Goal: Task Accomplishment & Management: Use online tool/utility

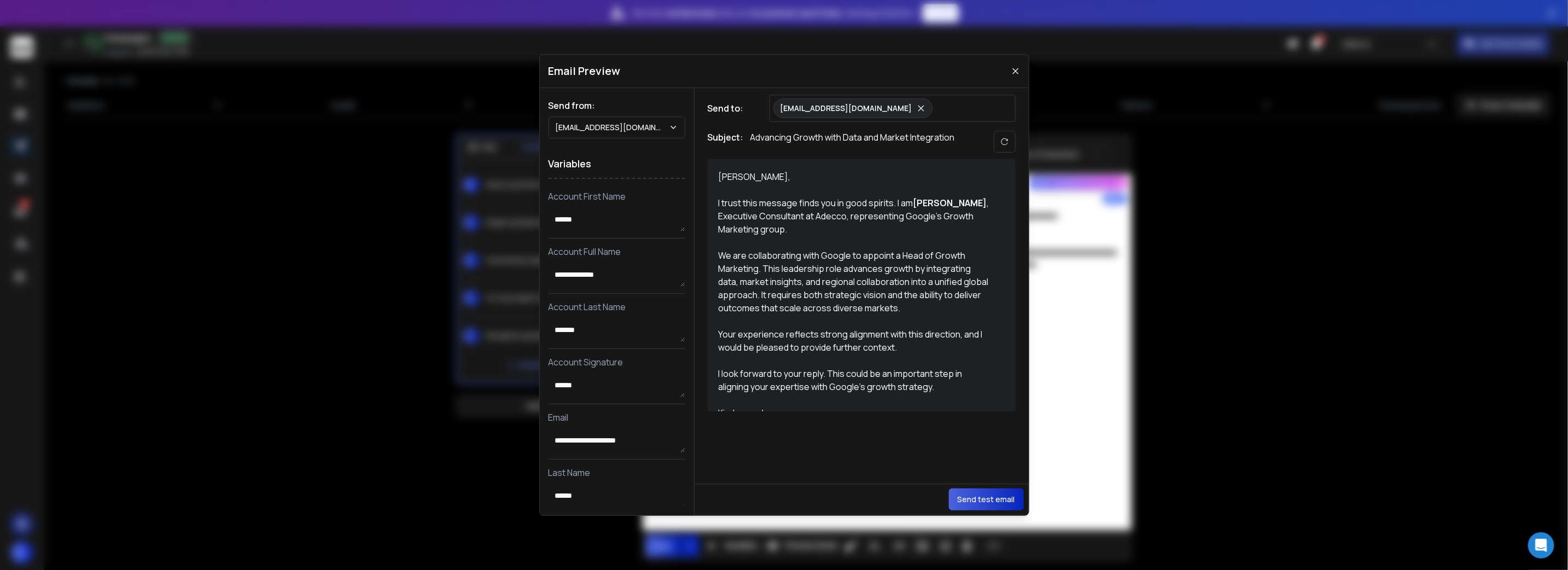
scroll to position [60, 0]
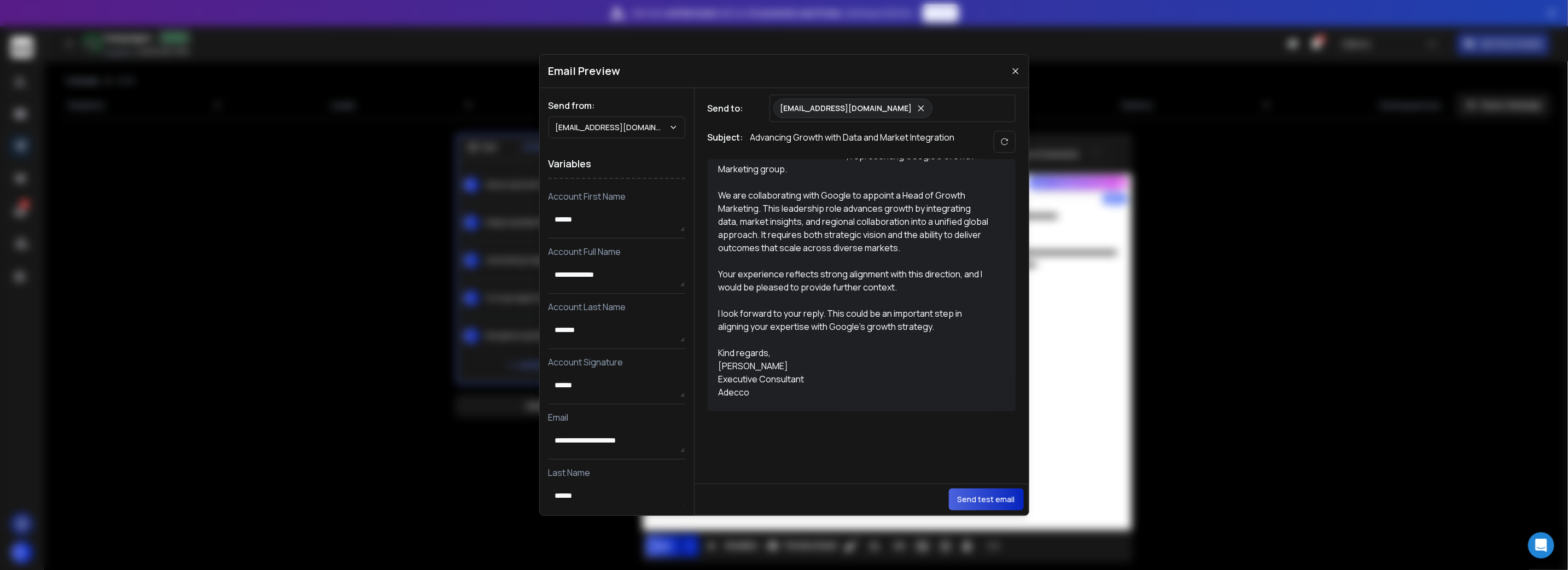
click at [1016, 71] on icon at bounding box center [1015, 71] width 9 height 9
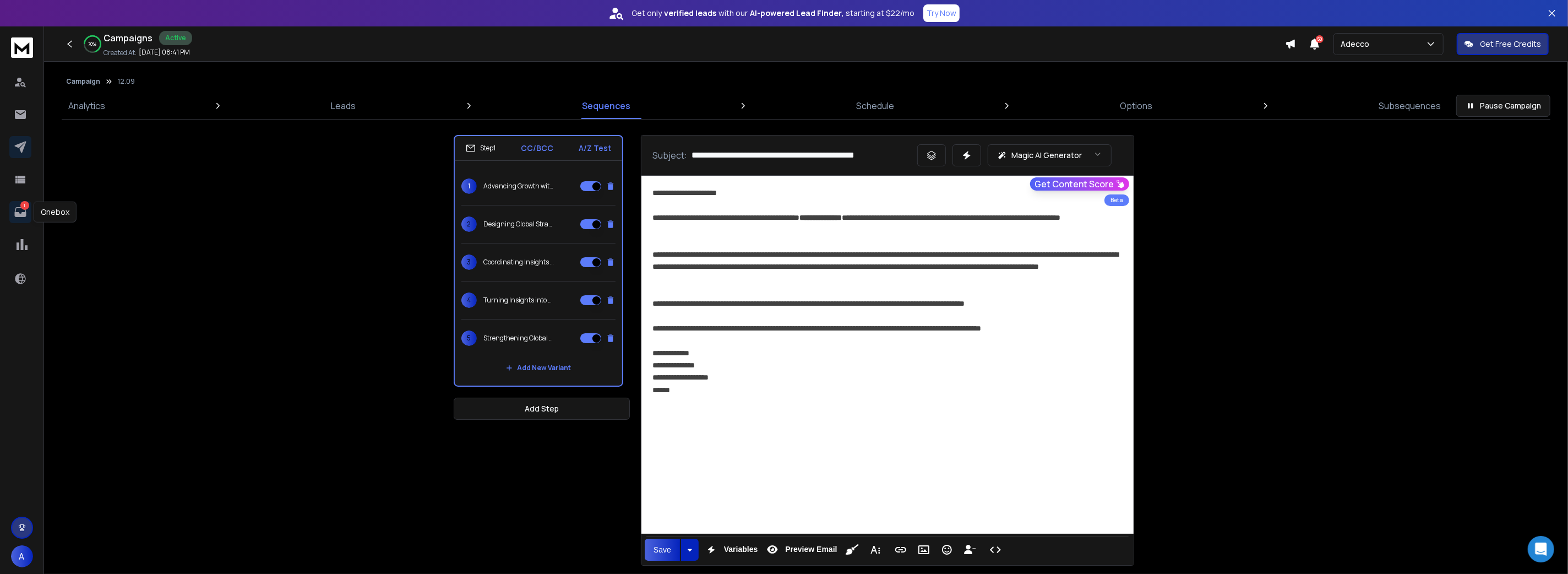
click at [21, 210] on icon at bounding box center [20, 212] width 14 height 14
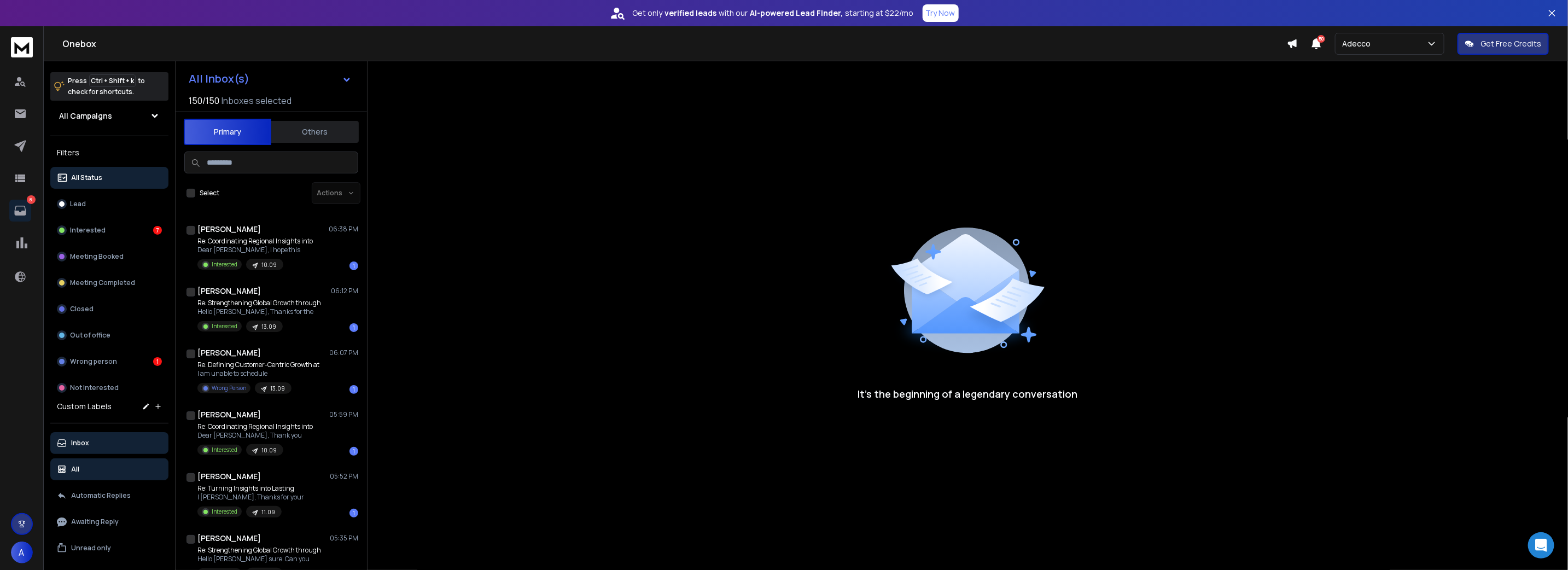
click at [86, 468] on button "All" at bounding box center [109, 468] width 118 height 22
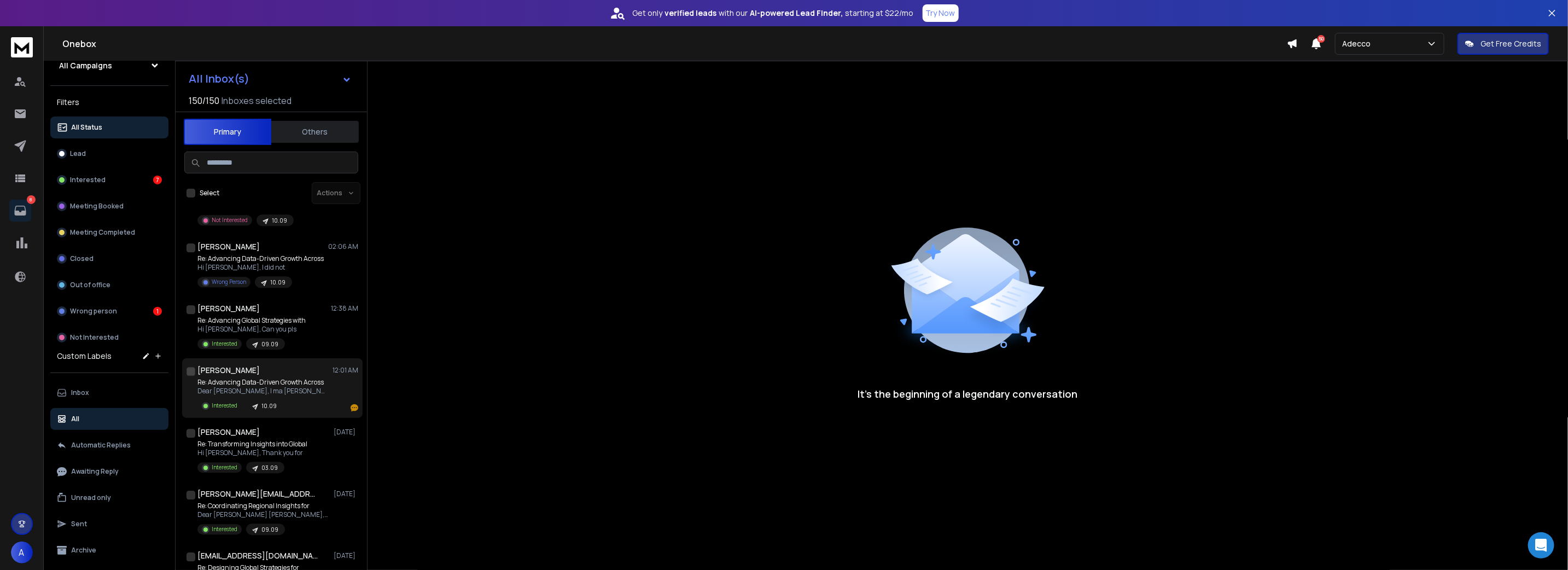
scroll to position [2118, 0]
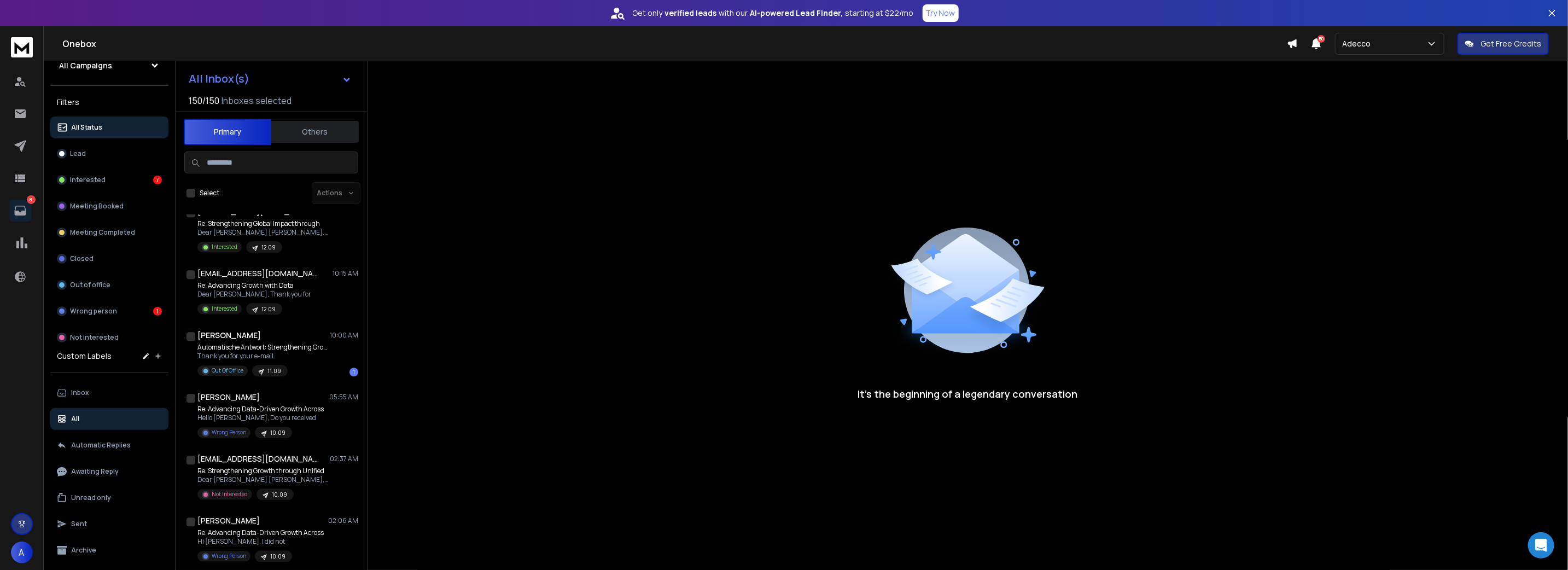
click at [79, 409] on button "All" at bounding box center [109, 418] width 118 height 22
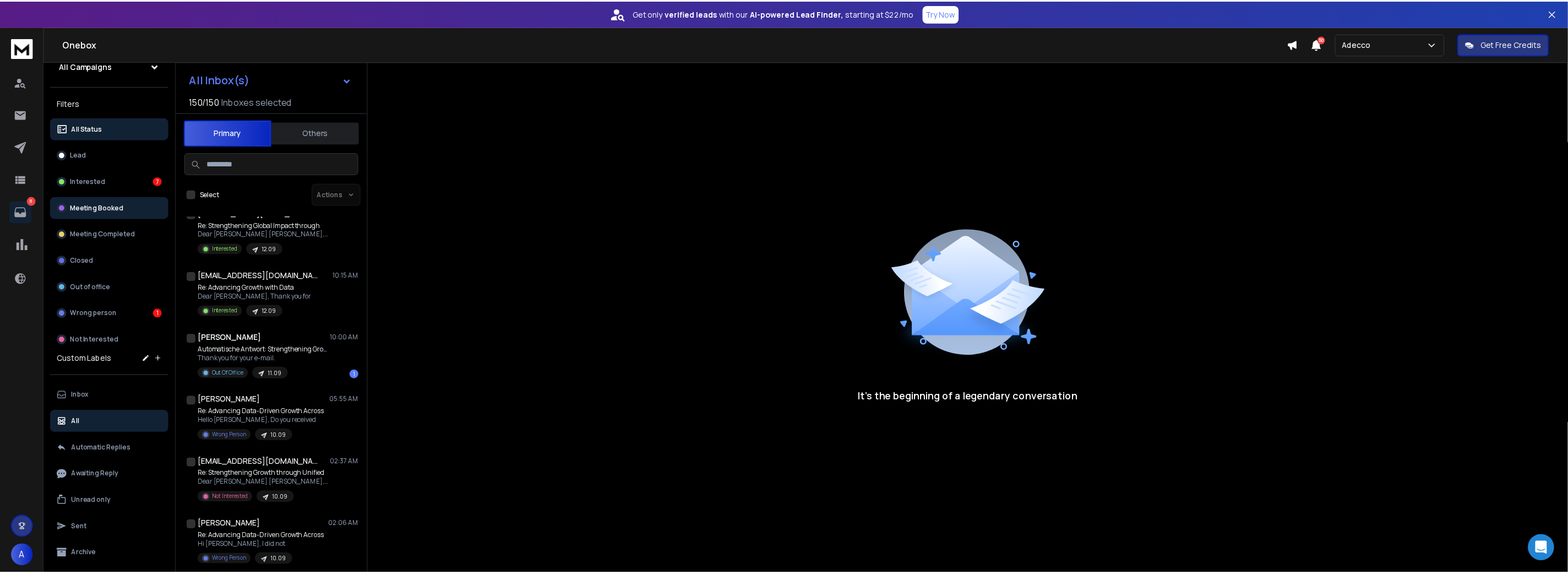
scroll to position [0, 0]
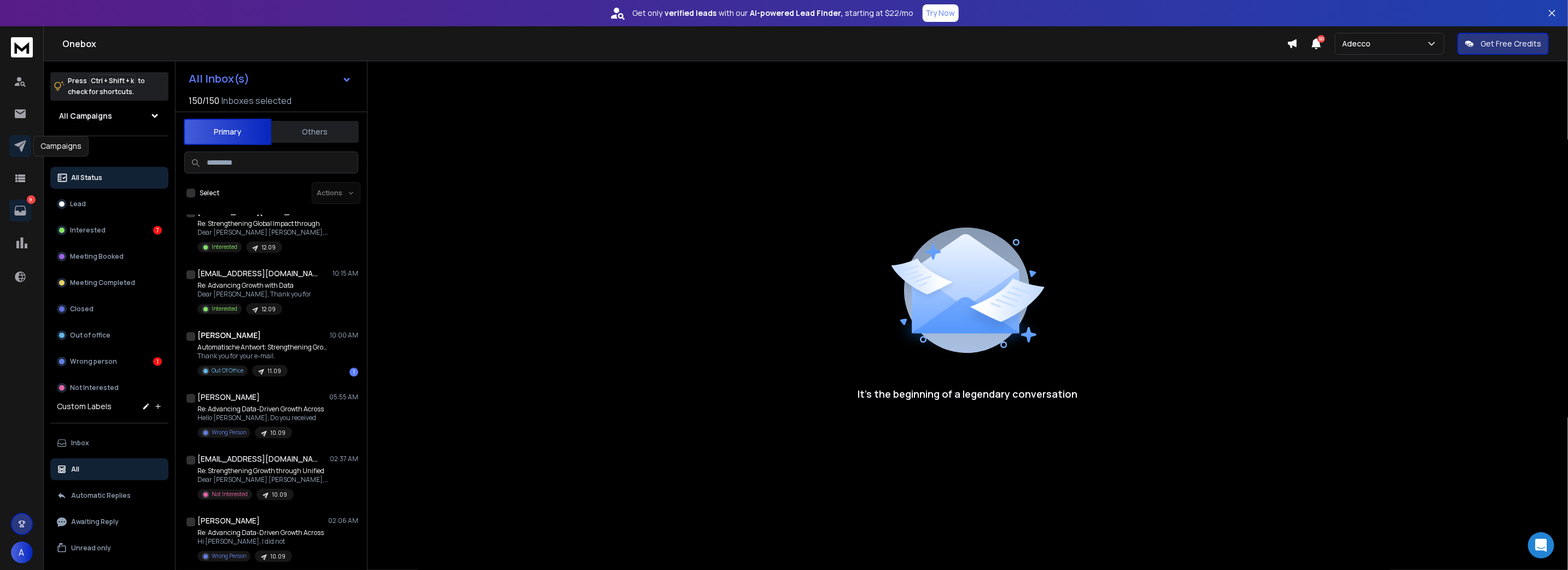
click at [22, 145] on icon at bounding box center [20, 146] width 12 height 12
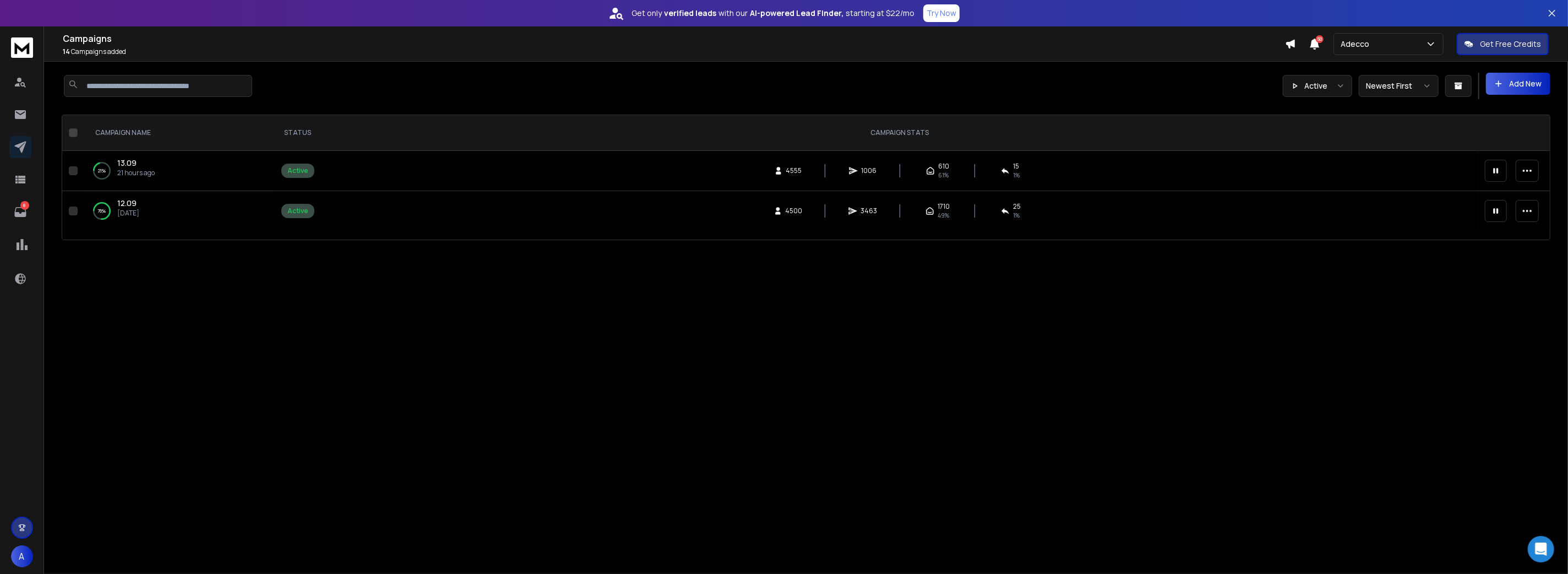
click at [1495, 164] on button at bounding box center [1496, 171] width 22 height 22
click at [1498, 207] on icon at bounding box center [1496, 210] width 10 height 10
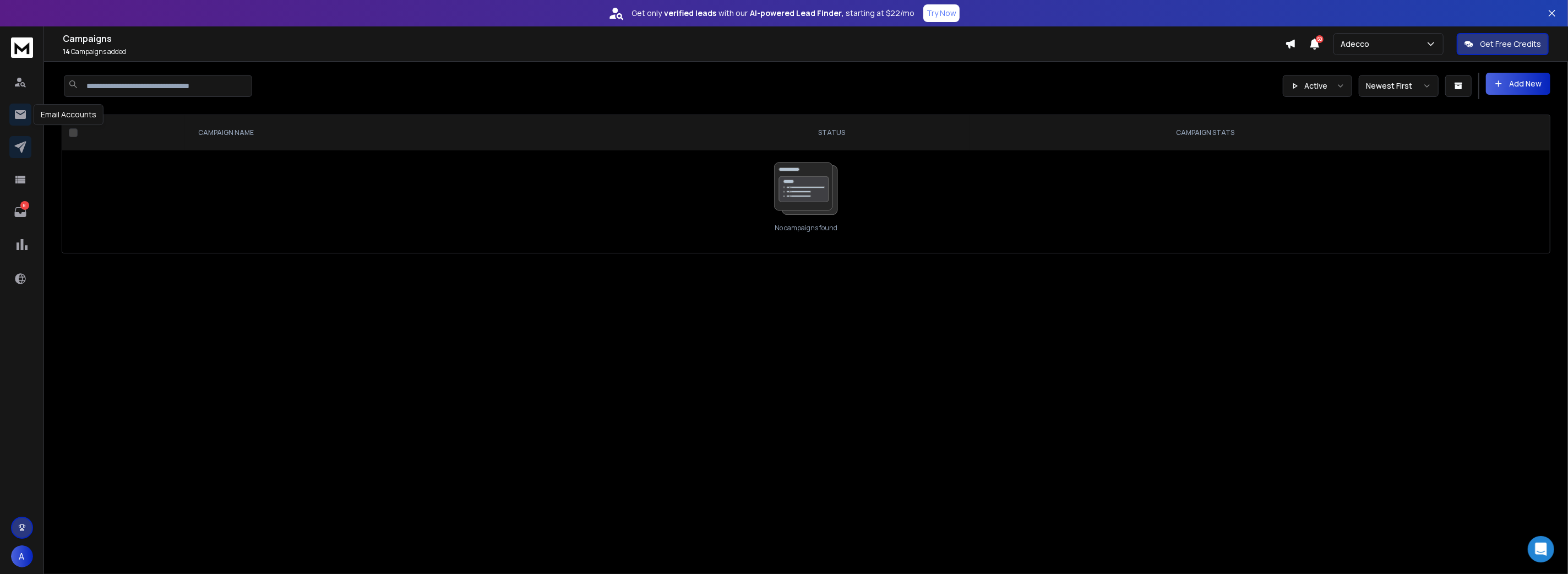
click at [19, 116] on icon at bounding box center [19, 114] width 11 height 9
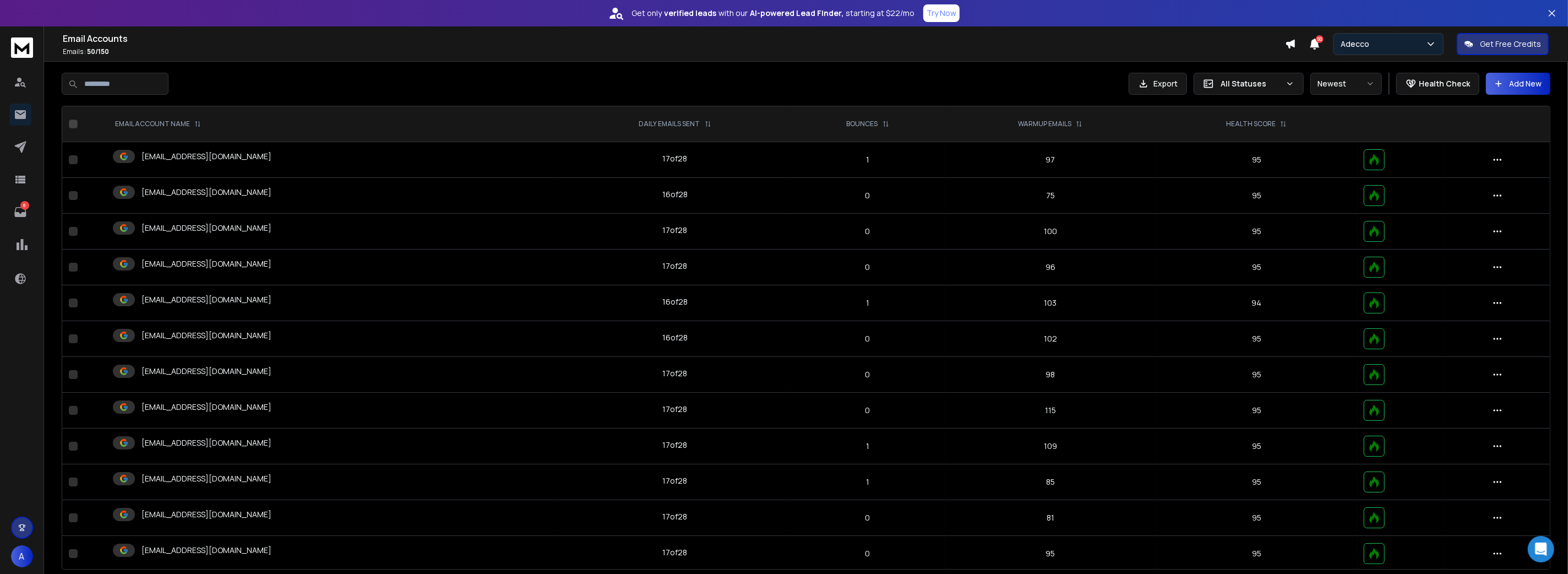
click at [1415, 46] on div "Adecco" at bounding box center [1389, 44] width 96 height 11
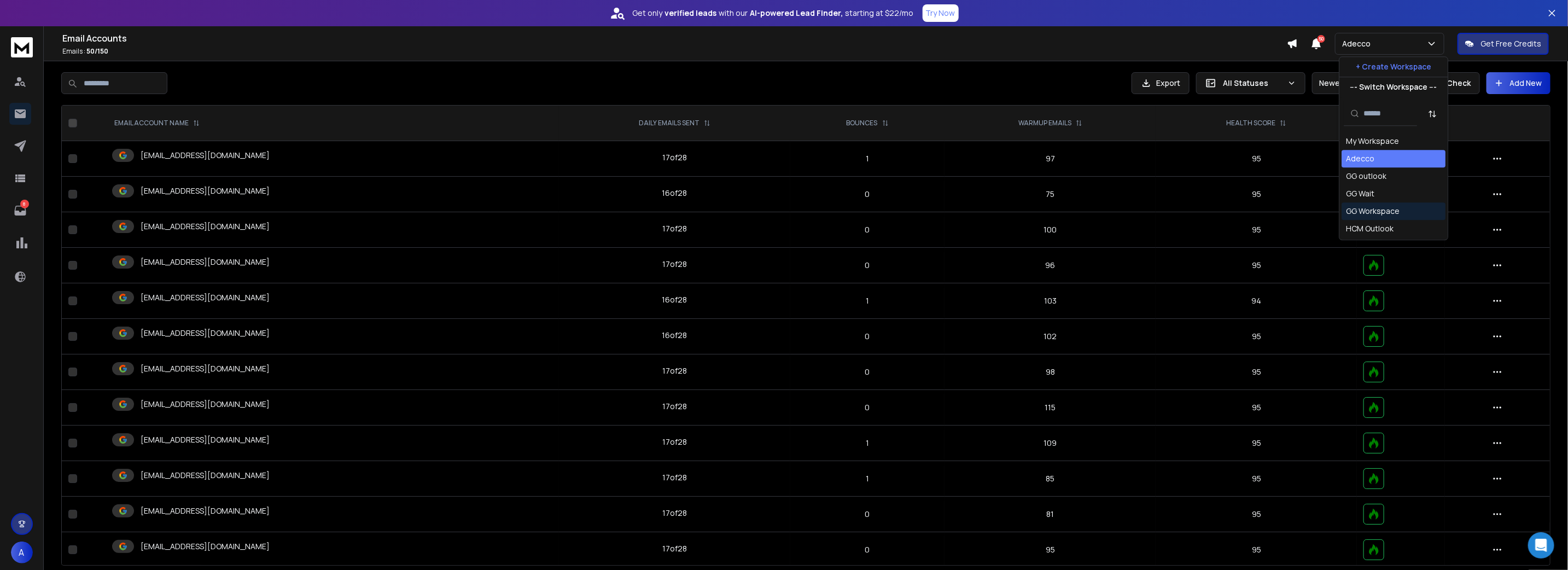
click at [1370, 211] on div "GG Workspace" at bounding box center [1372, 210] width 53 height 11
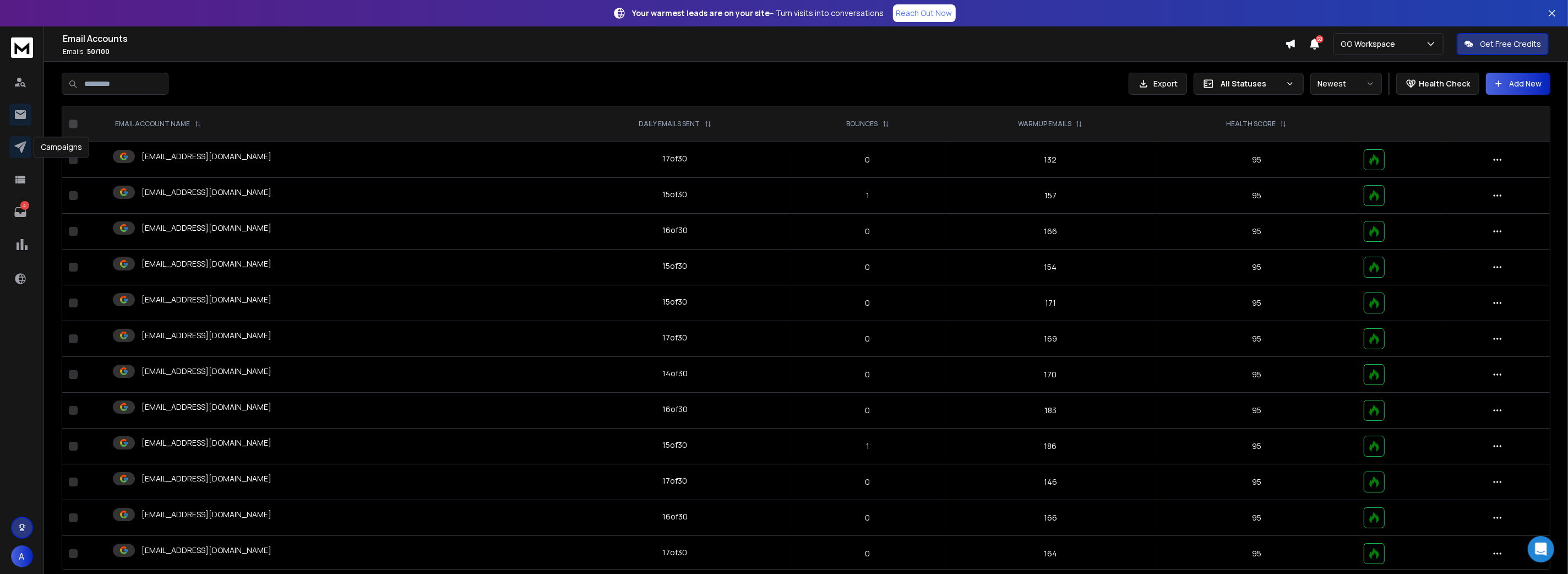
click at [14, 146] on icon at bounding box center [20, 147] width 14 height 14
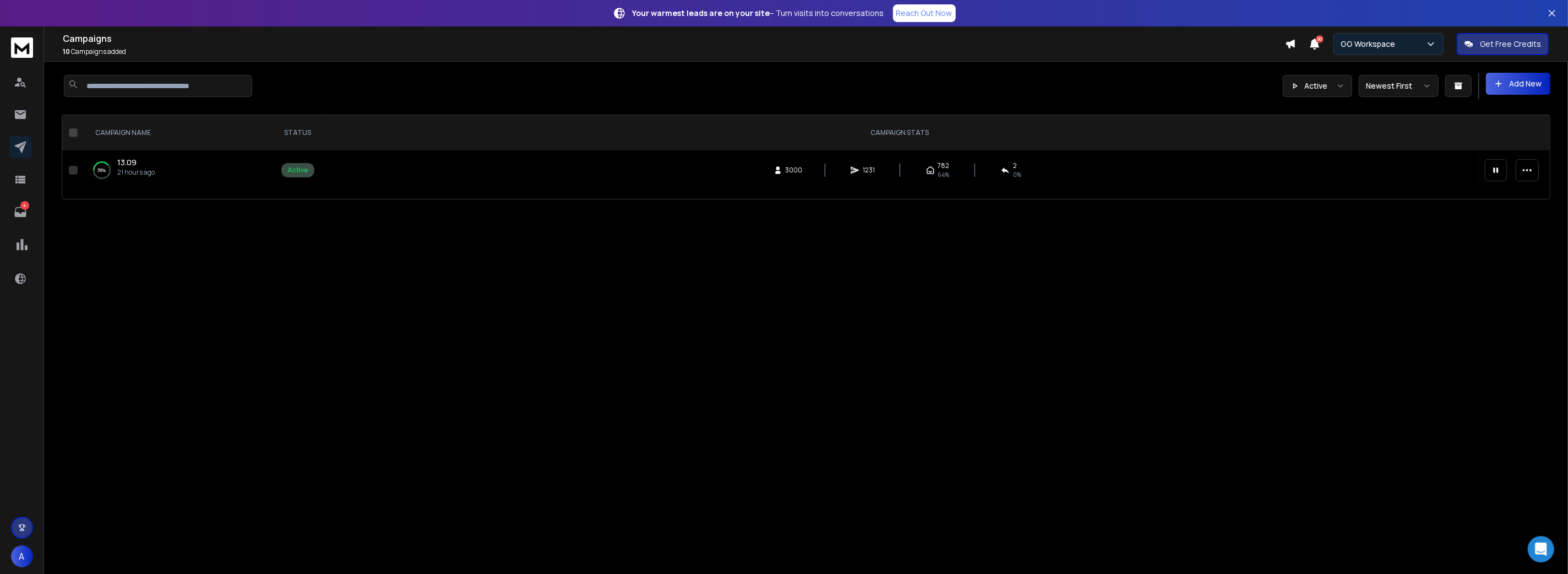
click at [1421, 46] on div "GG Workspace" at bounding box center [1389, 44] width 96 height 11
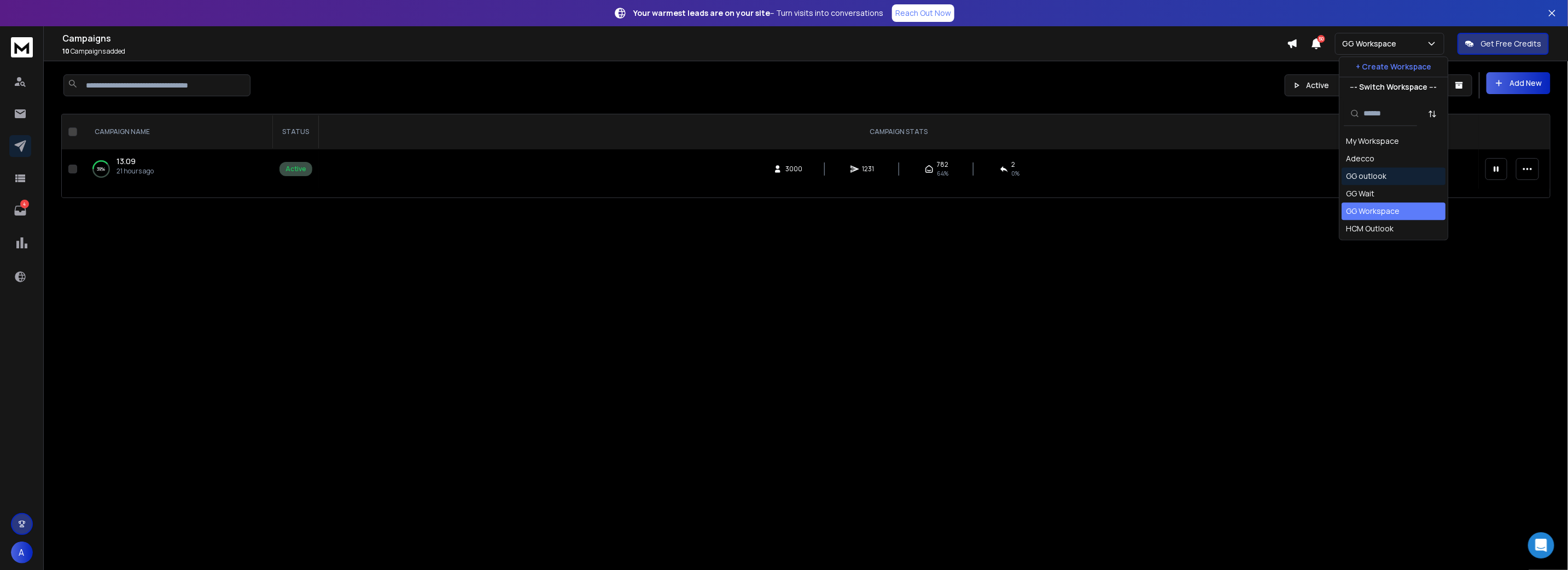
click at [1364, 178] on div "GG outlook" at bounding box center [1366, 175] width 41 height 11
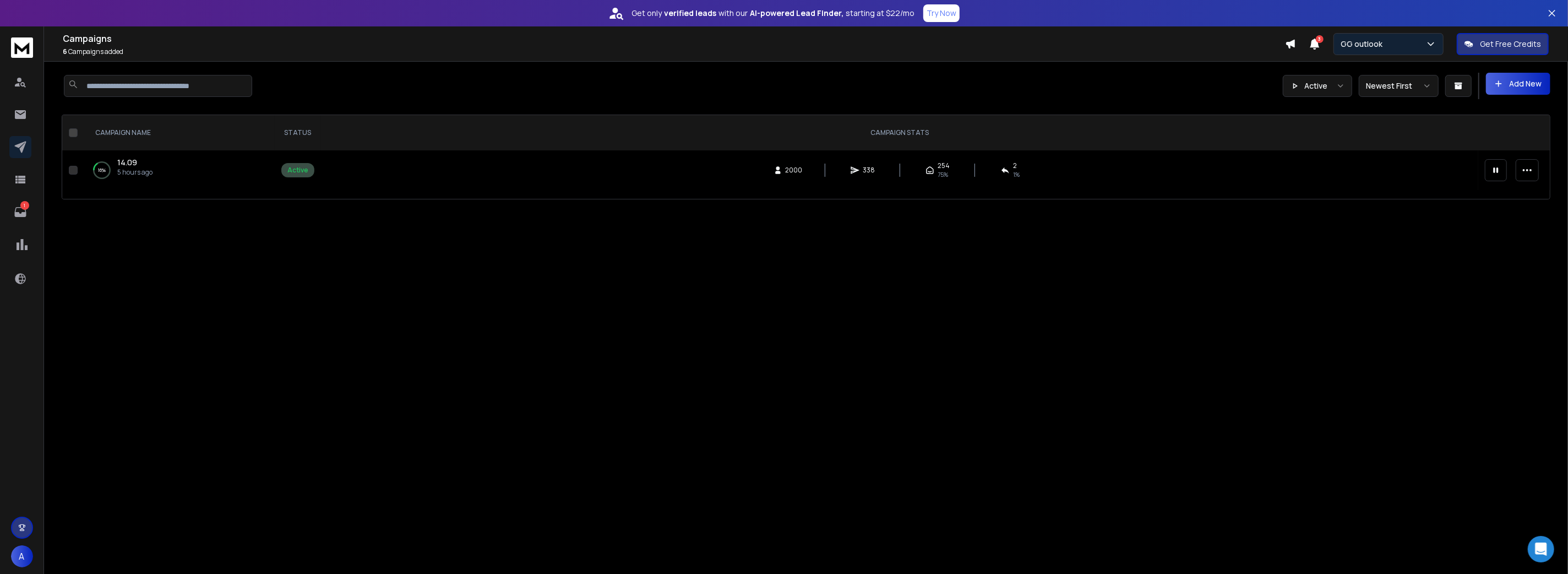
click at [1423, 48] on div "GG outlook" at bounding box center [1389, 44] width 96 height 11
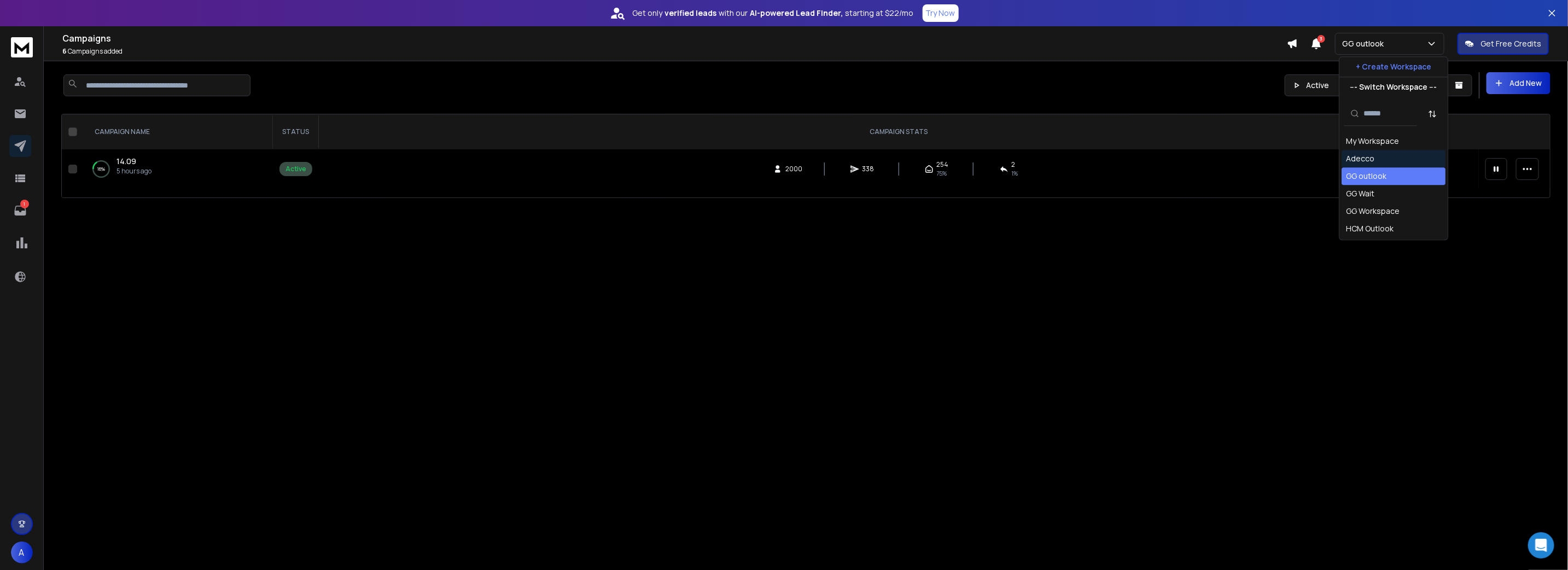
click at [1367, 160] on div "Adecco" at bounding box center [1359, 158] width 28 height 11
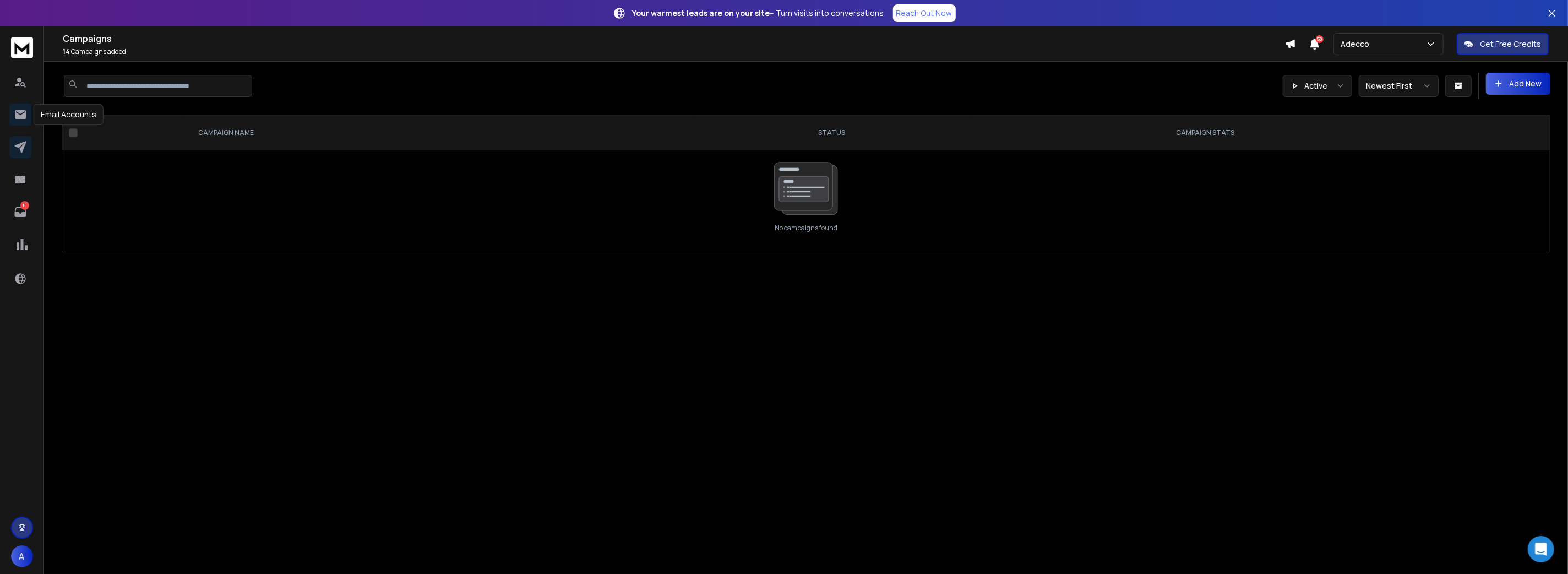
click at [23, 119] on icon at bounding box center [20, 115] width 14 height 14
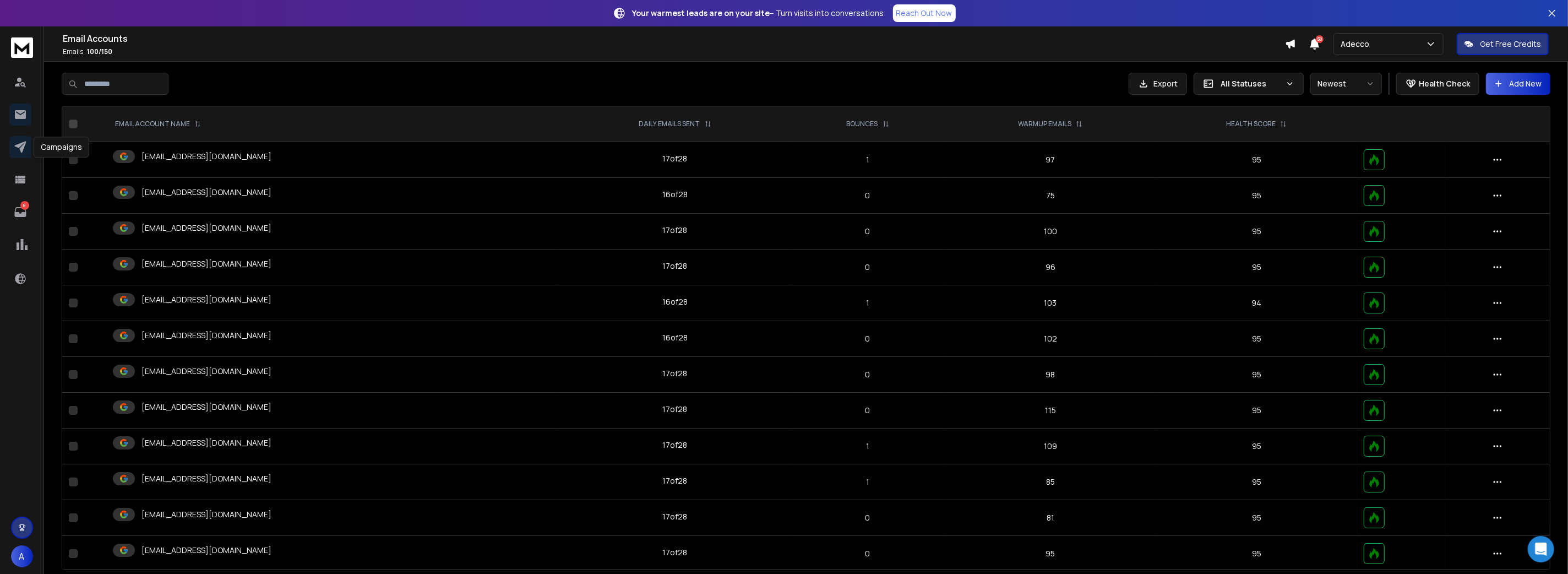
click at [23, 146] on icon at bounding box center [20, 147] width 12 height 12
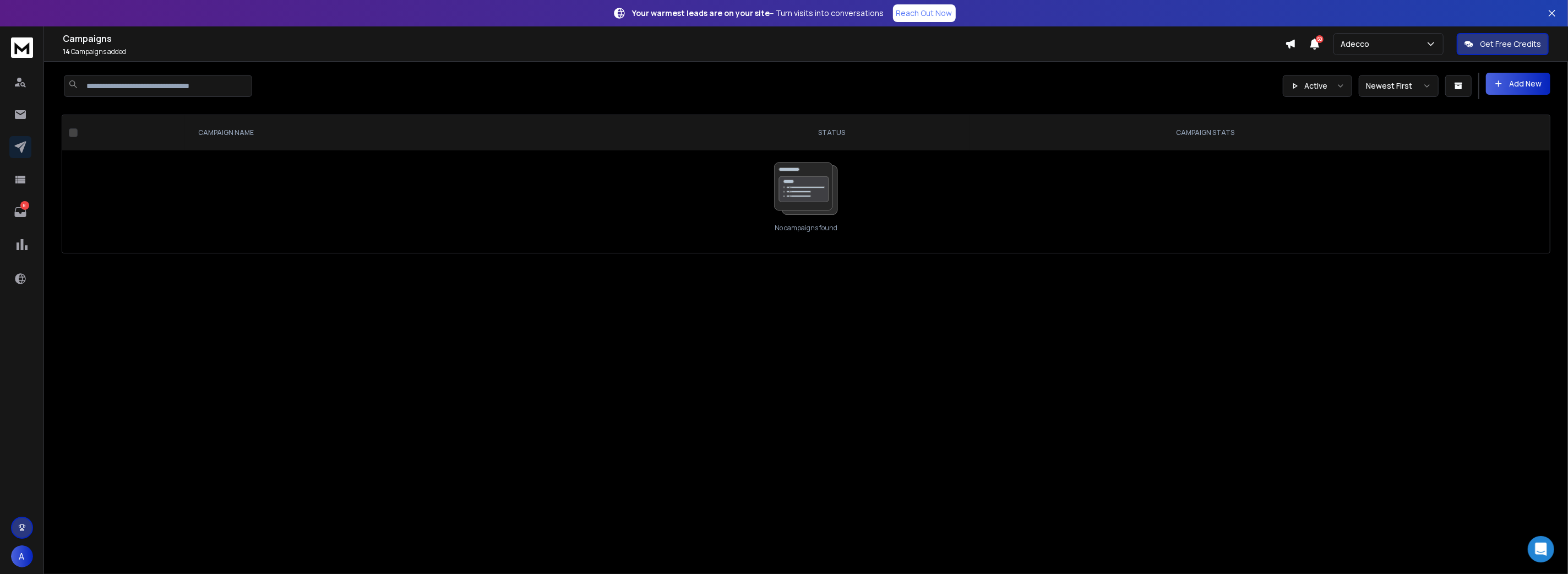
click at [1518, 84] on button "Add New" at bounding box center [1518, 84] width 64 height 22
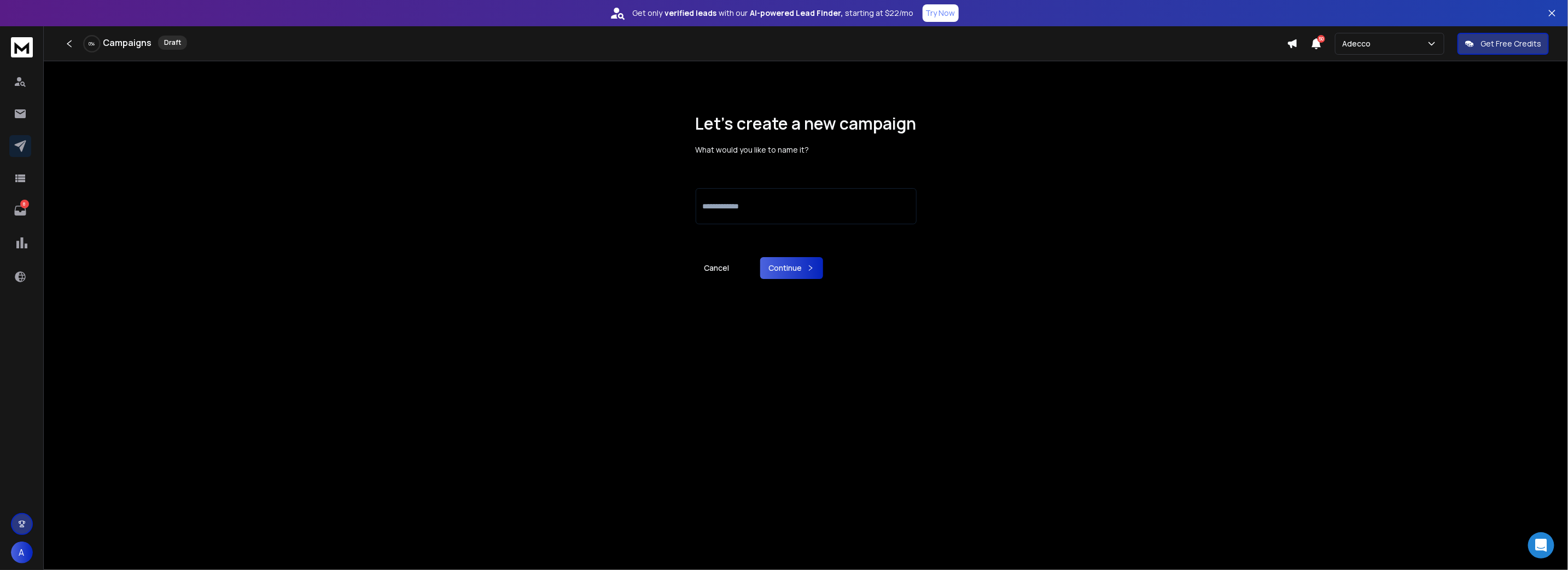
click at [767, 205] on input at bounding box center [806, 205] width 221 height 36
type input "****"
click at [788, 267] on button "Continue" at bounding box center [791, 268] width 63 height 22
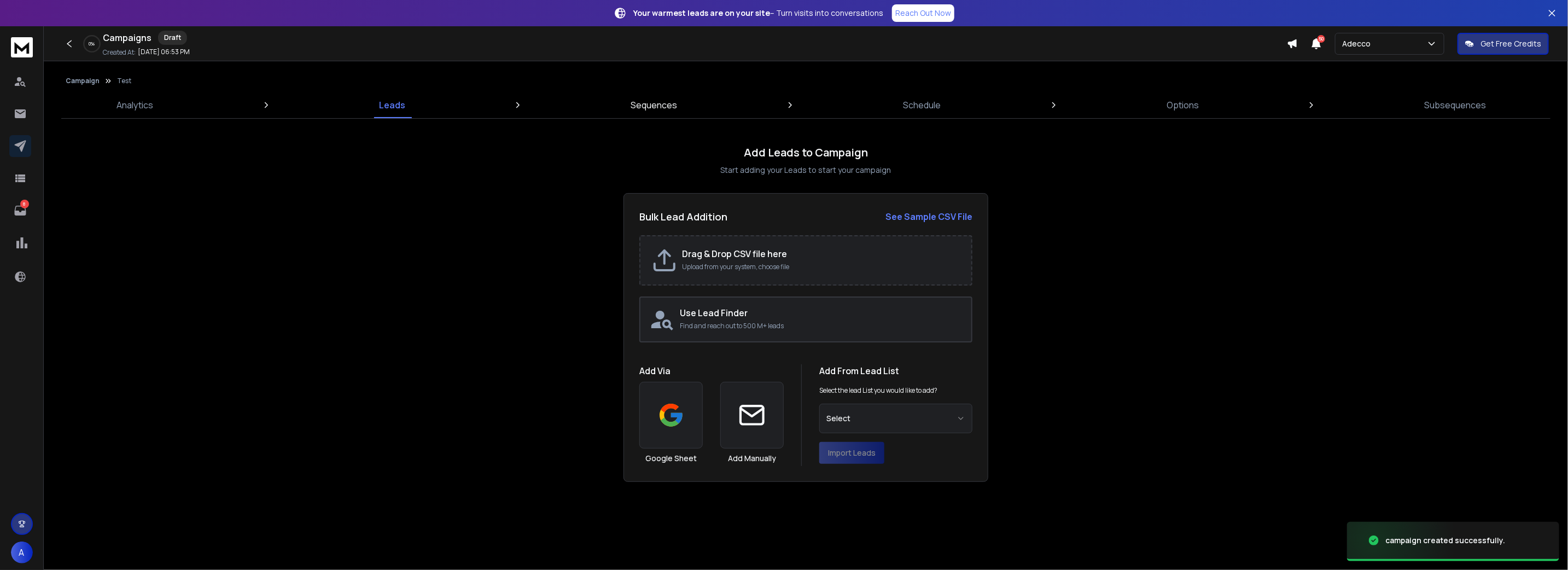
click at [645, 105] on p "Sequences" at bounding box center [654, 105] width 46 height 14
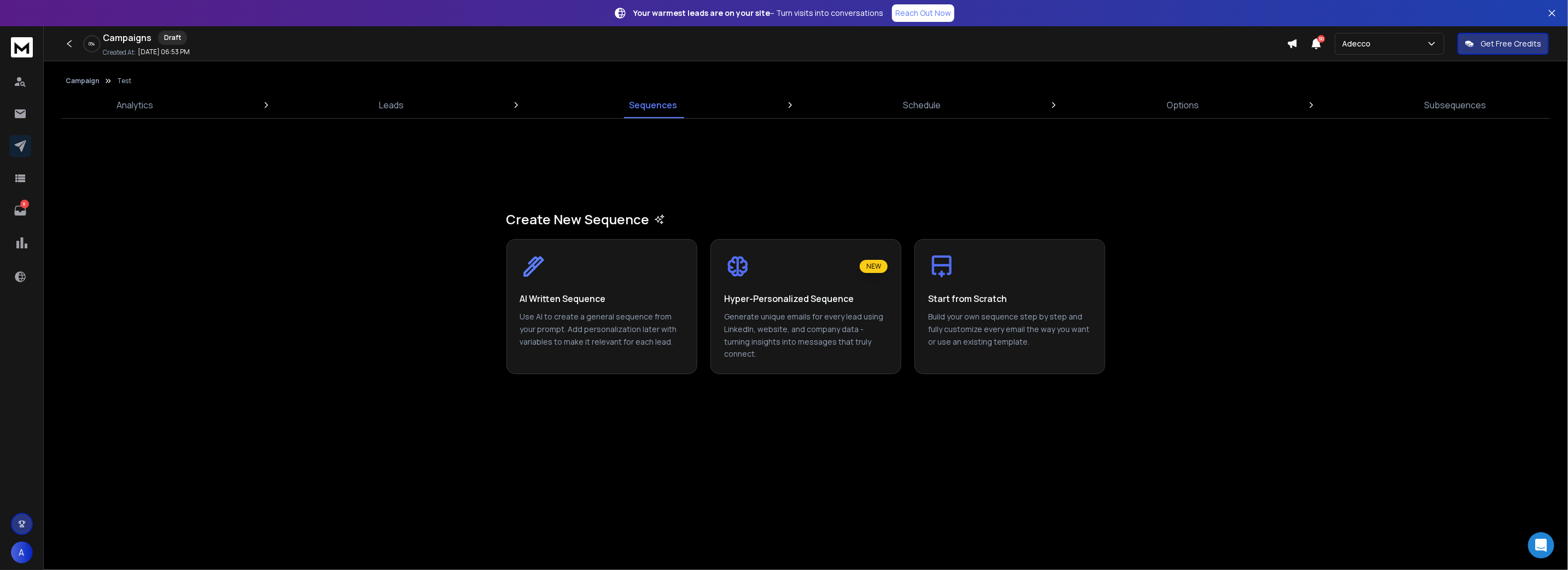
click at [989, 308] on div "Start from Scratch Build your own sequence step by step and fully customize eve…" at bounding box center [1010, 306] width 190 height 134
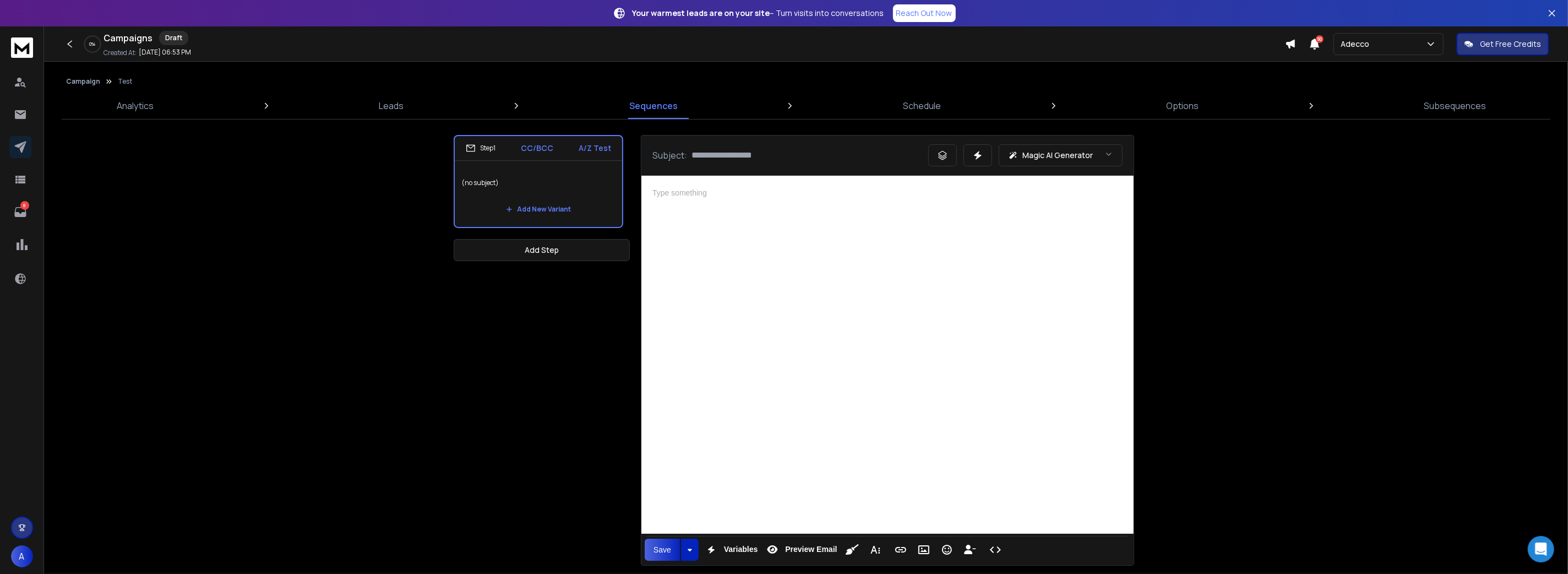
click at [750, 162] on div "Subject: Magic AI Generator" at bounding box center [887, 155] width 492 height 40
click at [756, 158] on input at bounding box center [805, 156] width 226 height 14
type input "**********"
click at [800, 549] on span "Preview Email" at bounding box center [811, 550] width 57 height 10
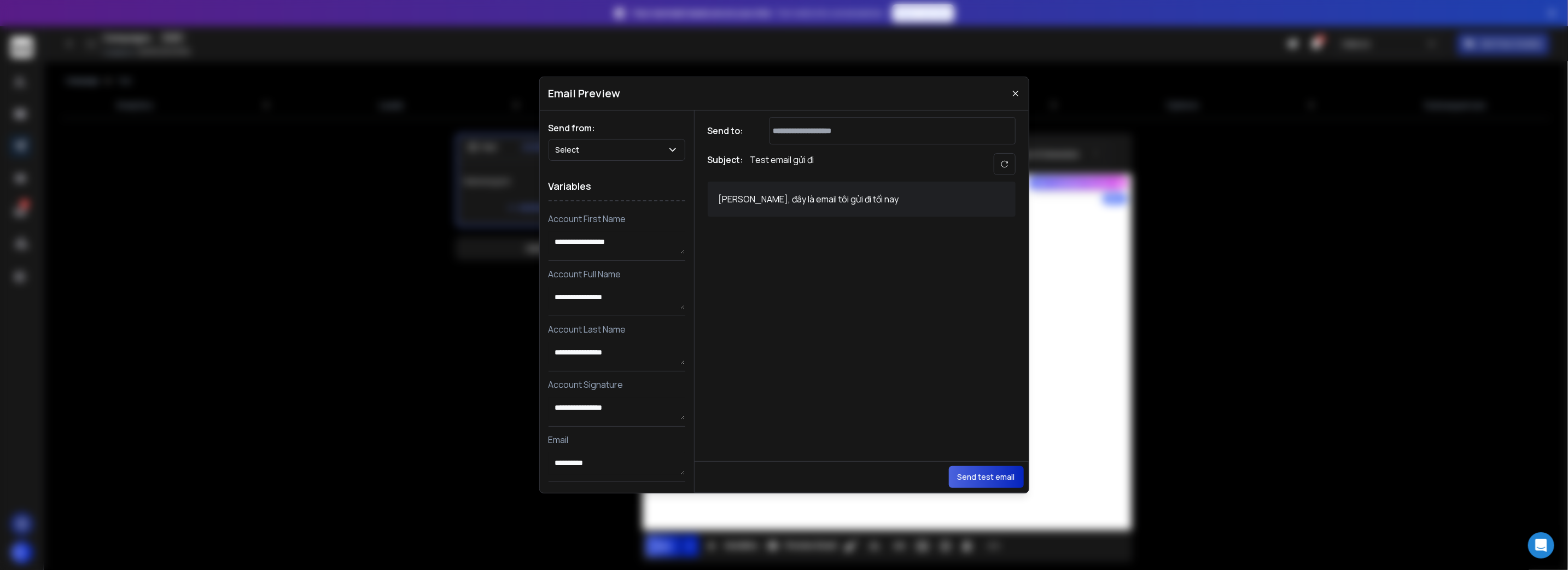
type textarea "******"
type textarea "**********"
type textarea "*******"
type textarea "******"
click at [836, 131] on input at bounding box center [892, 131] width 238 height 19
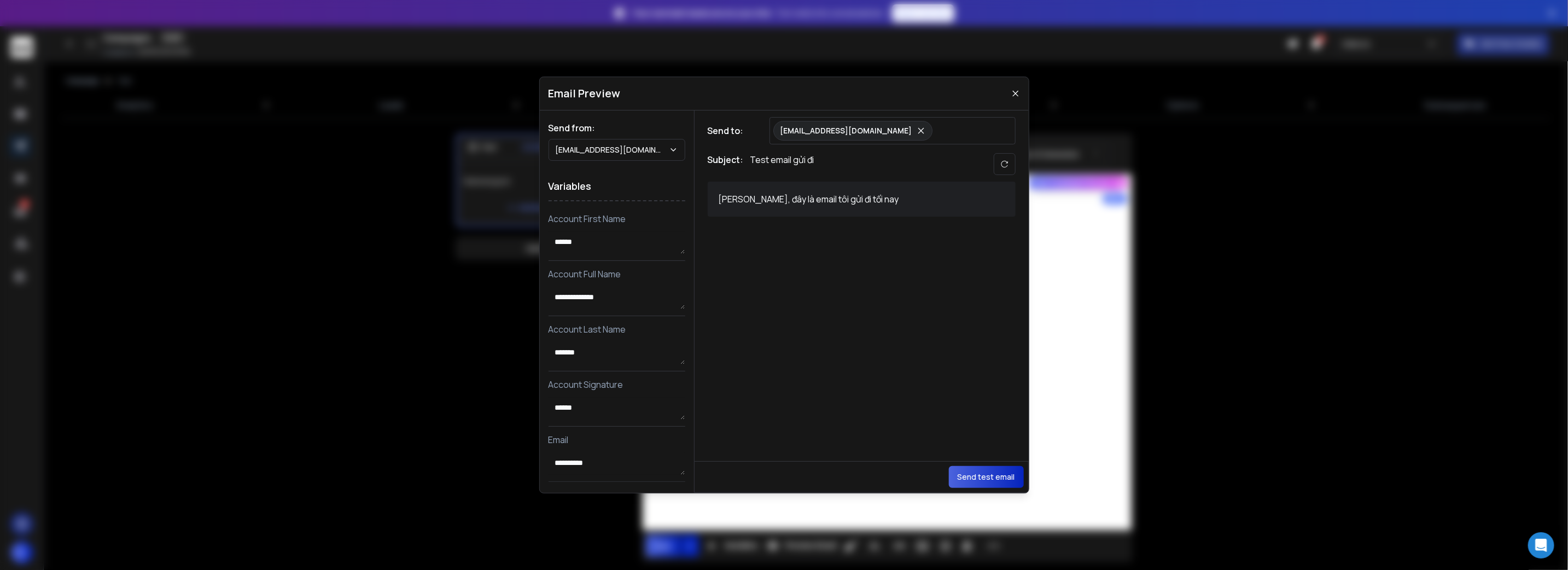
click at [959, 129] on input at bounding box center [1056, 131] width 238 height 19
type input "**********"
click at [985, 477] on button "Send test email" at bounding box center [985, 476] width 75 height 22
